Goal: Information Seeking & Learning: Understand process/instructions

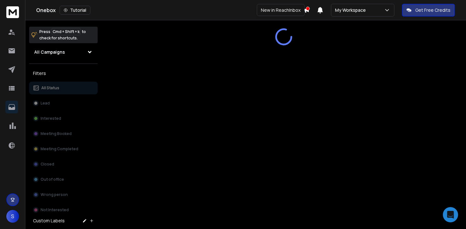
click at [308, 9] on div at bounding box center [308, 9] width 4 height 4
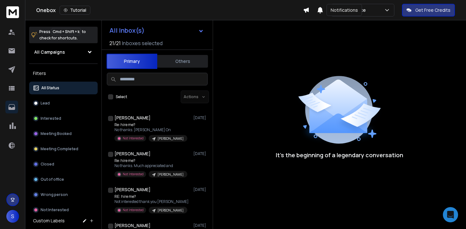
click at [323, 7] on icon at bounding box center [320, 10] width 6 height 6
click at [307, 9] on icon at bounding box center [306, 10] width 5 height 5
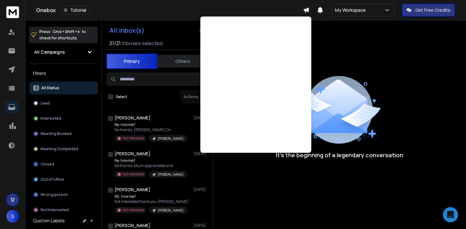
click at [222, 9] on div "Onebox Tutorial" at bounding box center [169, 10] width 267 height 9
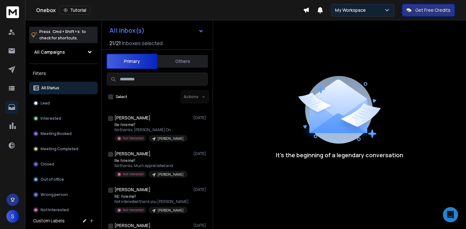
click at [344, 10] on p "My Workspace" at bounding box center [351, 10] width 33 height 6
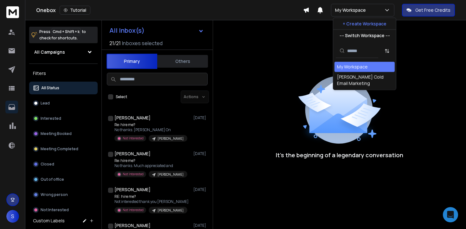
click at [220, 9] on div "Onebox Tutorial" at bounding box center [169, 10] width 267 height 9
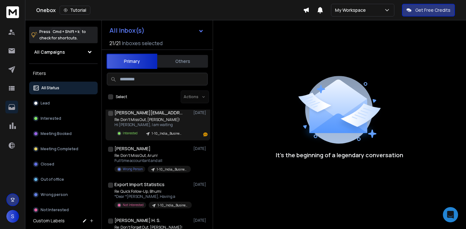
scroll to position [647, 0]
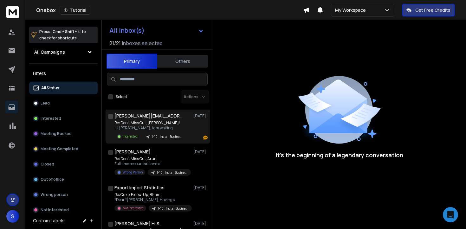
click at [192, 136] on div "Re: Don’t Miss Out, [PERSON_NAME]! Hi [PERSON_NAME], I am waiting Interested 1-…" at bounding box center [160, 129] width 93 height 19
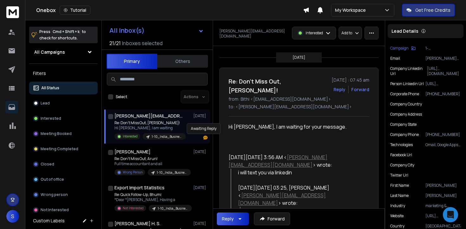
click at [203, 129] on div "Awaiting Reply" at bounding box center [204, 128] width 34 height 11
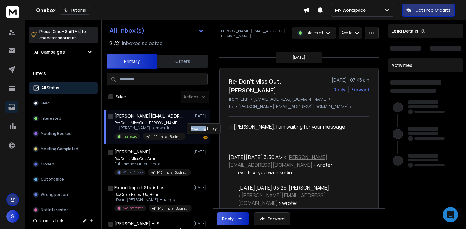
click at [203, 129] on div "Awaiting Reply" at bounding box center [204, 128] width 34 height 11
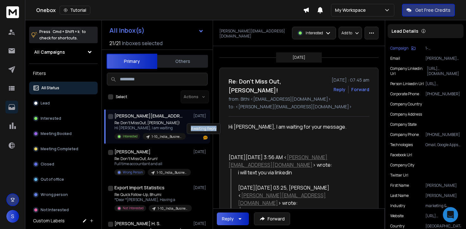
click at [203, 129] on div "Awaiting Reply" at bounding box center [204, 128] width 34 height 11
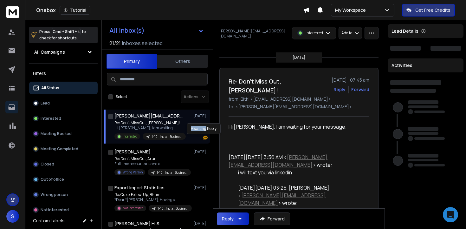
click at [203, 129] on div "Awaiting Reply" at bounding box center [204, 128] width 34 height 11
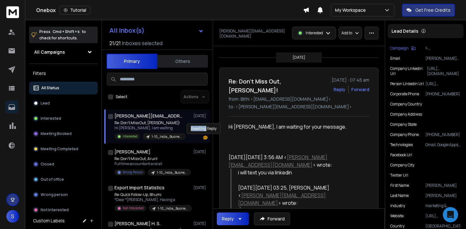
click at [203, 129] on div "Awaiting Reply" at bounding box center [204, 128] width 34 height 11
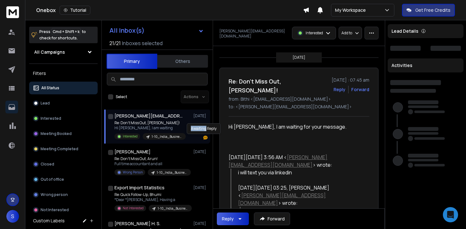
click at [203, 129] on div "Awaiting Reply" at bounding box center [204, 128] width 34 height 11
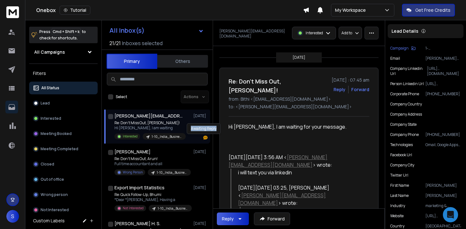
click at [203, 129] on div "Awaiting Reply" at bounding box center [204, 128] width 34 height 11
click at [223, 50] on div "[PERSON_NAME][EMAIL_ADDRESS][DOMAIN_NAME] Interested Add to Interested Add to […" at bounding box center [299, 134] width 172 height 229
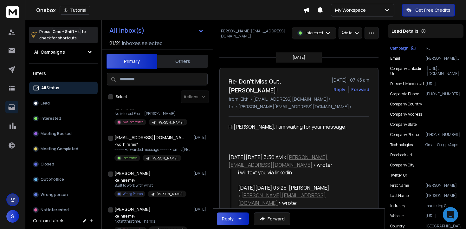
scroll to position [0, 0]
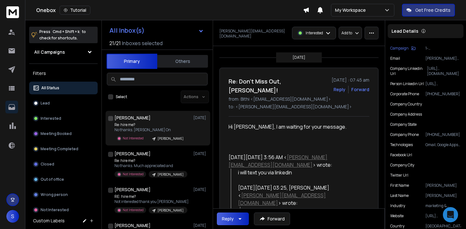
click at [166, 117] on div "[PERSON_NAME] [DATE]" at bounding box center [160, 117] width 93 height 6
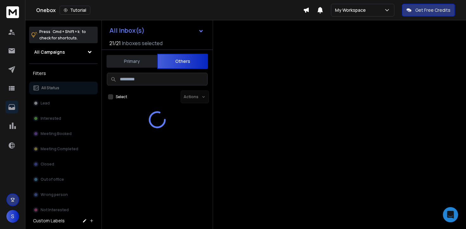
click at [170, 60] on button "Others" at bounding box center [182, 61] width 51 height 15
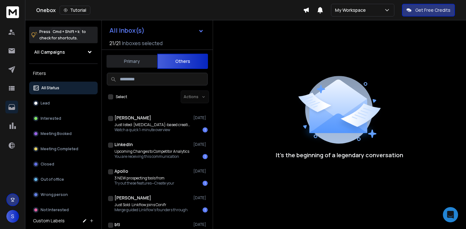
click at [145, 60] on button "Primary" at bounding box center [132, 61] width 51 height 14
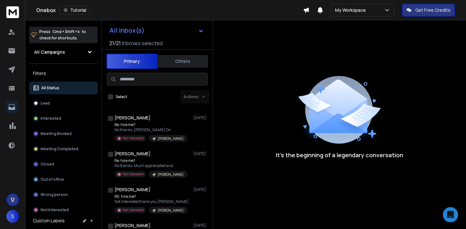
click at [145, 44] on h3 "Inboxes selected" at bounding box center [142, 43] width 41 height 8
click at [146, 44] on h3 "Inboxes selected" at bounding box center [142, 43] width 41 height 8
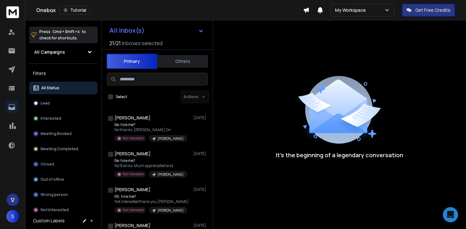
click at [145, 62] on button "Primary" at bounding box center [132, 61] width 51 height 15
click at [167, 59] on button "Others" at bounding box center [182, 61] width 51 height 14
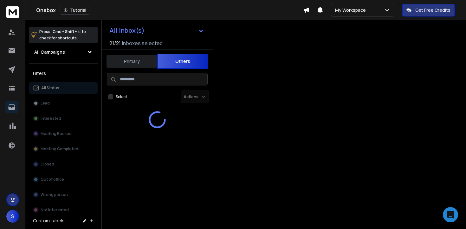
click at [148, 60] on button "Primary" at bounding box center [132, 61] width 51 height 14
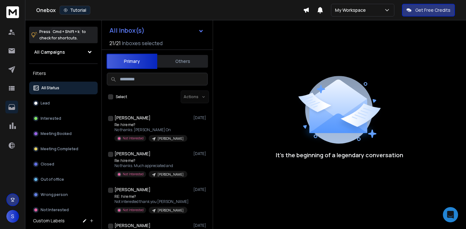
click at [72, 12] on button "Tutorial" at bounding box center [75, 10] width 31 height 9
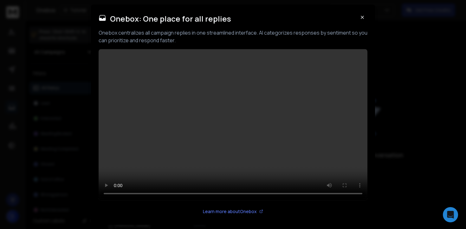
click at [162, 31] on p "Onebox centralizes all campaign replies in one streamlined interface. AI catego…" at bounding box center [233, 36] width 269 height 15
click at [162, 32] on p "Onebox centralizes all campaign replies in one streamlined interface. AI catego…" at bounding box center [233, 36] width 269 height 15
